Goal: Check status: Check status

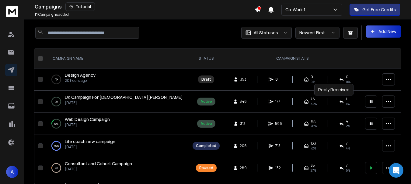
click at [346, 100] on p "1 1 %" at bounding box center [349, 102] width 6 height 10
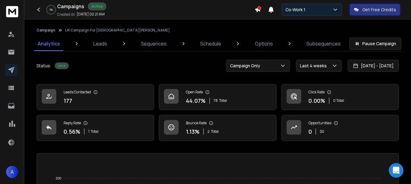
click at [327, 10] on div "Co-Work 1" at bounding box center [311, 10] width 53 height 6
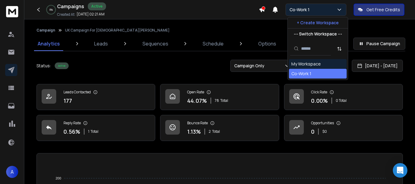
click at [327, 10] on div "Co-Work 1" at bounding box center [316, 10] width 53 height 6
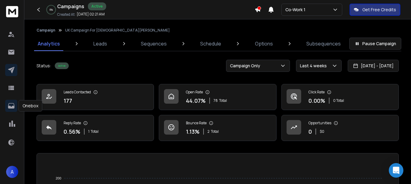
click at [8, 108] on icon at bounding box center [11, 105] width 7 height 7
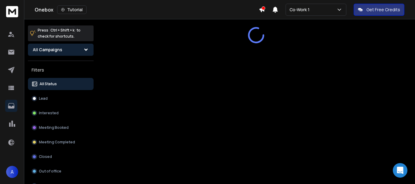
click at [85, 52] on icon at bounding box center [85, 49] width 5 height 5
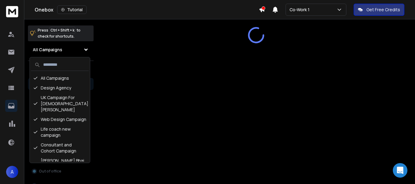
click at [52, 67] on input at bounding box center [60, 65] width 58 height 12
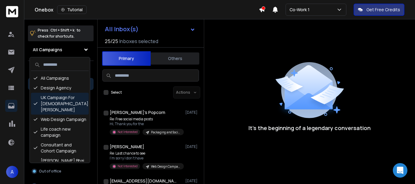
click at [58, 102] on div "UK Campaign For [DEMOGRAPHIC_DATA][PERSON_NAME]" at bounding box center [60, 104] width 58 height 22
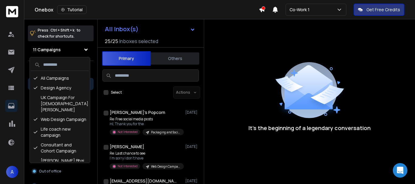
click at [12, 15] on icon at bounding box center [12, 11] width 12 height 11
